Goal: Task Accomplishment & Management: Manage account settings

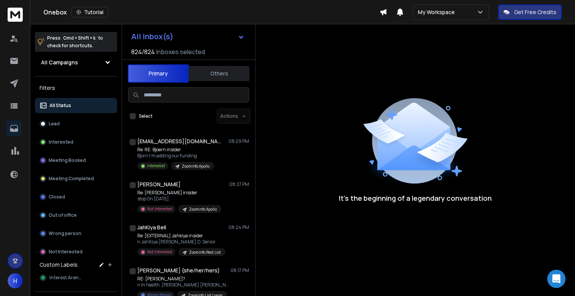
scroll to position [24, 0]
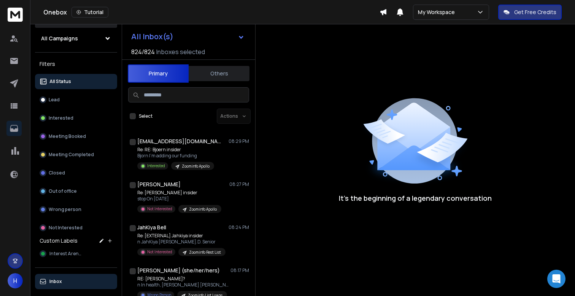
click at [232, 69] on button "Others" at bounding box center [219, 73] width 61 height 17
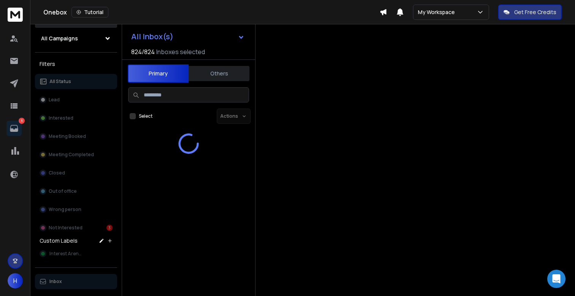
click at [179, 75] on button "Primary" at bounding box center [158, 73] width 61 height 18
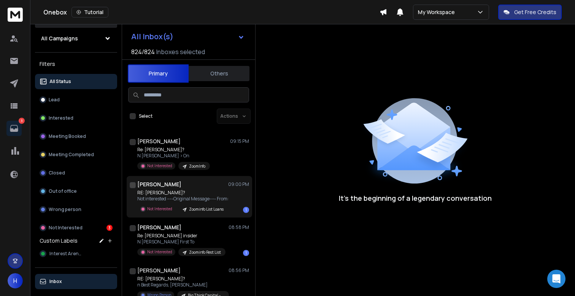
click at [213, 181] on div "[PERSON_NAME] 09:00 PM" at bounding box center [193, 184] width 112 height 8
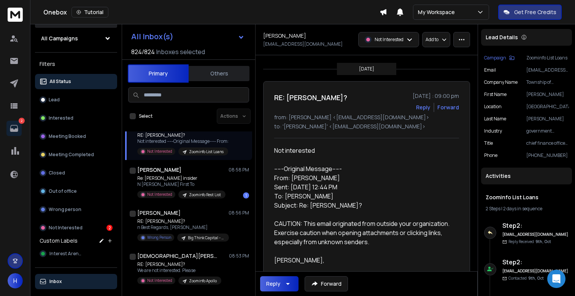
click at [213, 181] on p "Re: [PERSON_NAME] insider" at bounding box center [181, 178] width 88 height 6
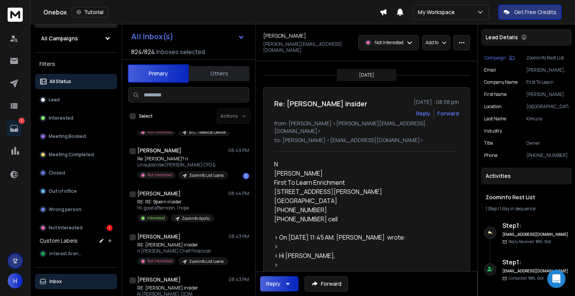
click at [213, 181] on div "[PERSON_NAME] 08:49 PM Re: [PERSON_NAME]? n Unsubscribe [PERSON_NAME] CFO & Not…" at bounding box center [190, 162] width 126 height 41
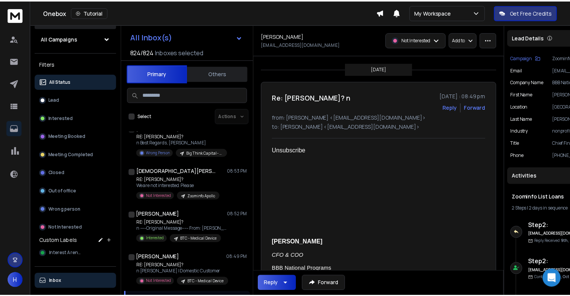
scroll to position [0, 0]
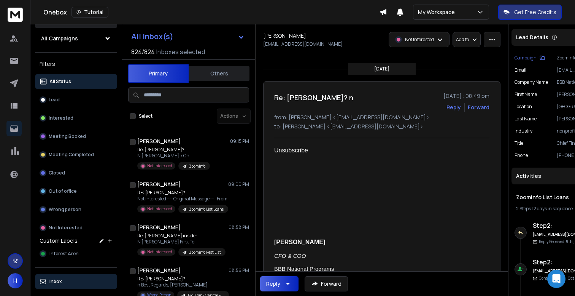
click at [206, 83] on div "Primary Others Select Actions [PERSON_NAME] 09:15 PM Re: [PERSON_NAME]? N [PERS…" at bounding box center [188, 208] width 133 height 284
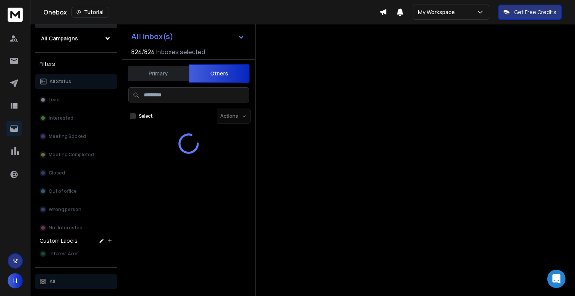
click at [205, 76] on button "Others" at bounding box center [219, 73] width 61 height 18
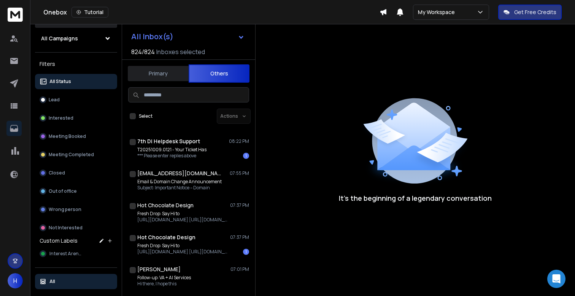
click at [163, 86] on div at bounding box center [188, 93] width 127 height 18
click at [163, 83] on div "Primary Others Select Actions 7th Di Helpdesk Support 08:22 PM T20251009.0121 -…" at bounding box center [188, 208] width 133 height 284
click at [164, 77] on button "Primary" at bounding box center [158, 73] width 61 height 17
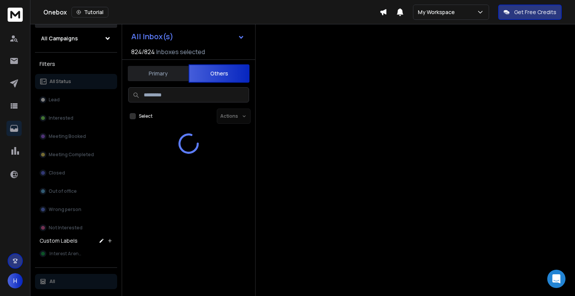
click at [216, 78] on button "Others" at bounding box center [219, 73] width 61 height 18
click at [187, 74] on button "Primary" at bounding box center [158, 73] width 61 height 17
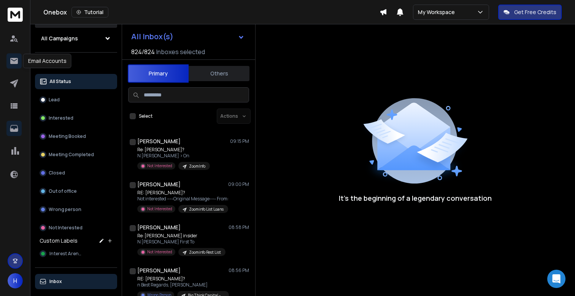
click at [14, 64] on icon at bounding box center [14, 60] width 9 height 9
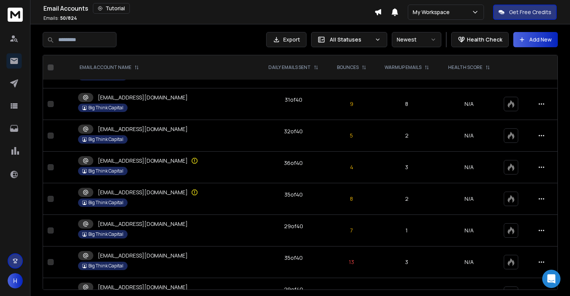
scroll to position [712, 0]
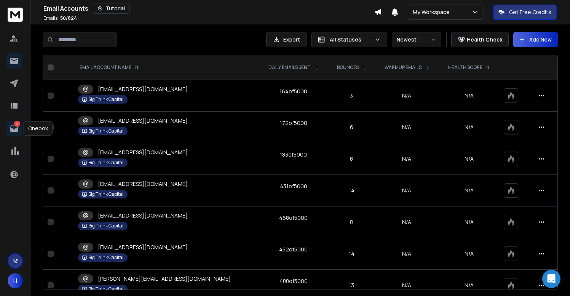
click at [11, 129] on icon at bounding box center [14, 128] width 8 height 7
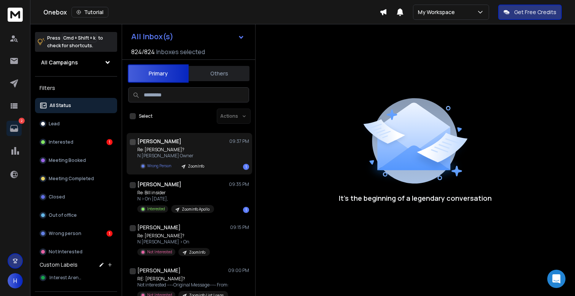
click at [222, 152] on div "Re: Brandi Cash? N Brandi J. Pollock Owner Wrong Person ZoomInfo 1" at bounding box center [193, 158] width 112 height 23
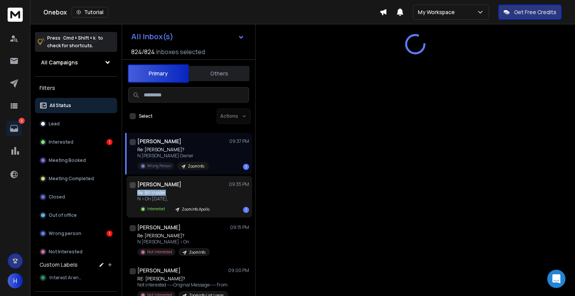
click at [209, 190] on p "Re: Bill insider" at bounding box center [175, 193] width 77 height 6
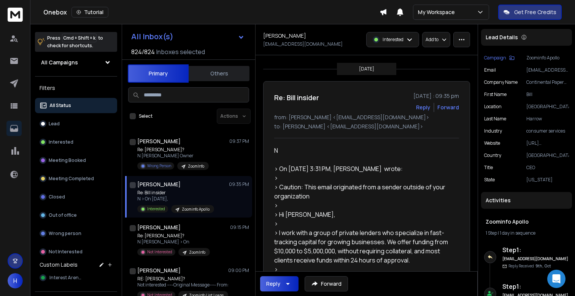
click at [298, 148] on div "N > On Oct 9, 2025, at 3:31 PM, Taylor Wang wrote: > > ﻿Caution: This email ori…" at bounding box center [366, 286] width 185 height 280
